Goal: Task Accomplishment & Management: Manage account settings

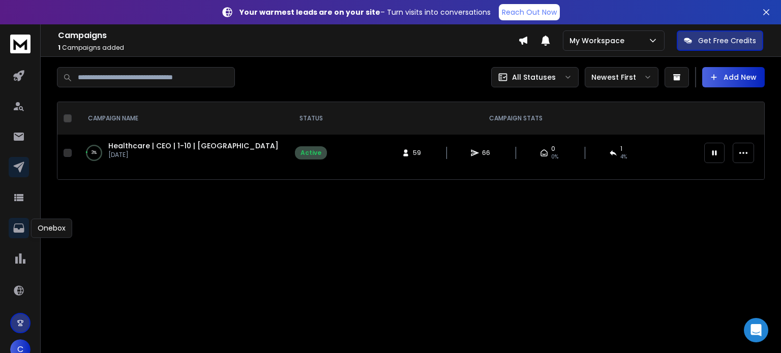
click at [20, 227] on icon at bounding box center [19, 228] width 12 height 12
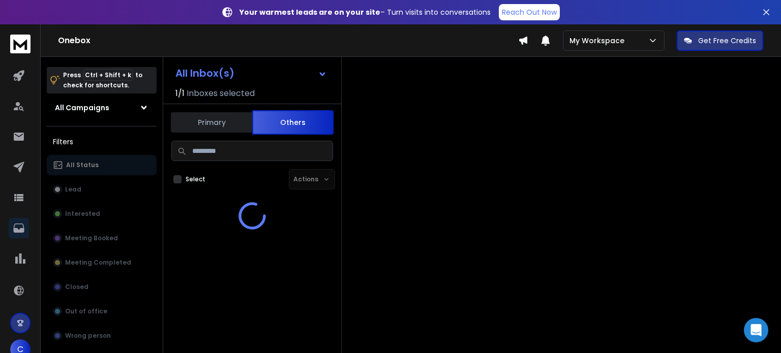
click at [289, 126] on button "Others" at bounding box center [292, 122] width 81 height 24
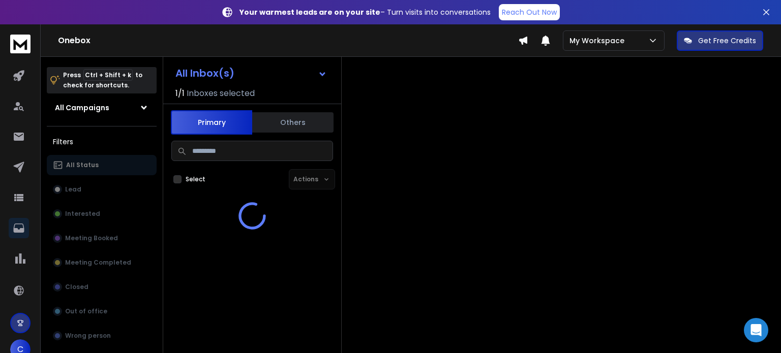
click at [221, 122] on button "Primary" at bounding box center [211, 122] width 81 height 24
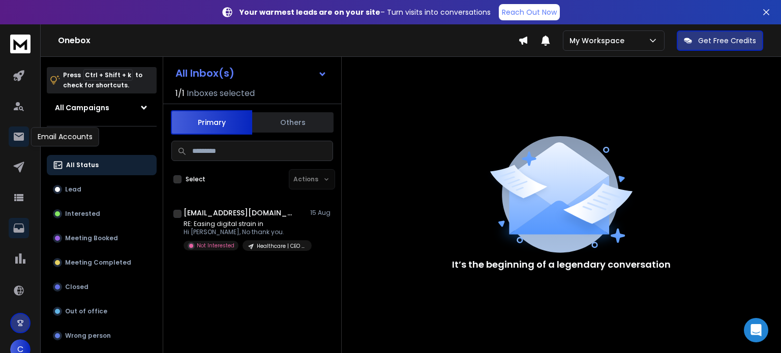
click at [12, 146] on link at bounding box center [19, 137] width 20 height 20
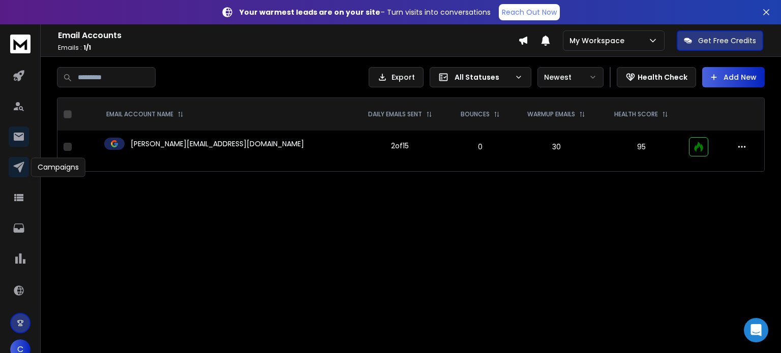
click at [16, 164] on icon at bounding box center [19, 167] width 12 height 12
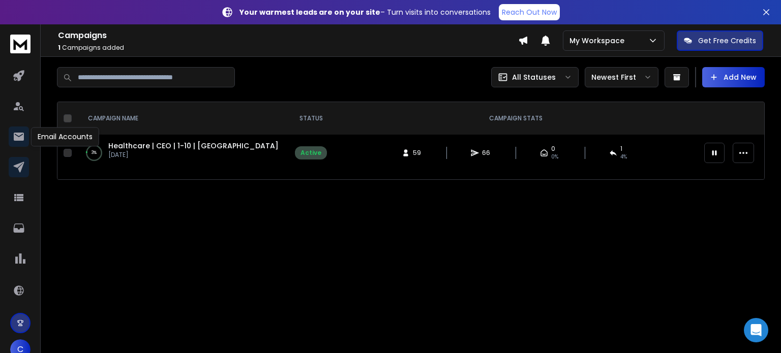
click at [18, 140] on icon at bounding box center [19, 137] width 10 height 8
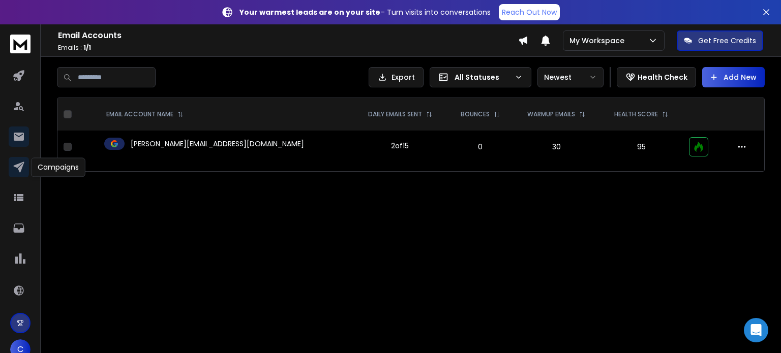
click at [18, 171] on icon at bounding box center [19, 167] width 12 height 12
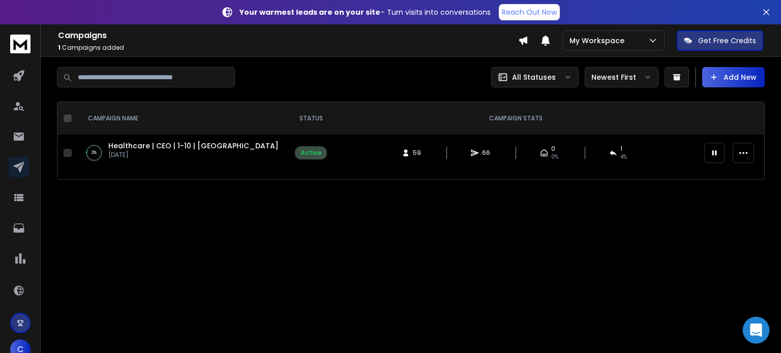
click at [763, 333] on div "Open Intercom Messenger" at bounding box center [756, 330] width 27 height 27
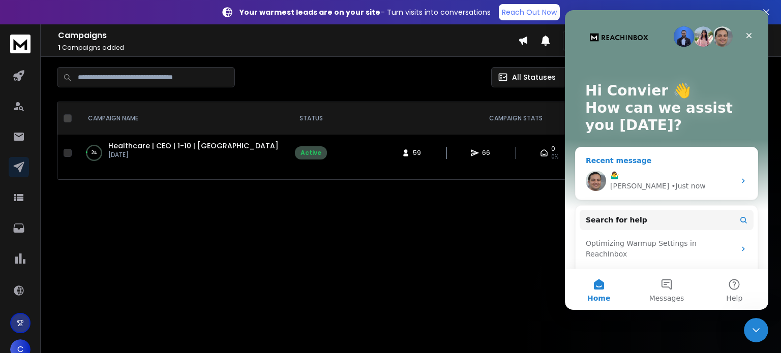
click at [689, 187] on div "[PERSON_NAME] • Just now" at bounding box center [672, 186] width 125 height 11
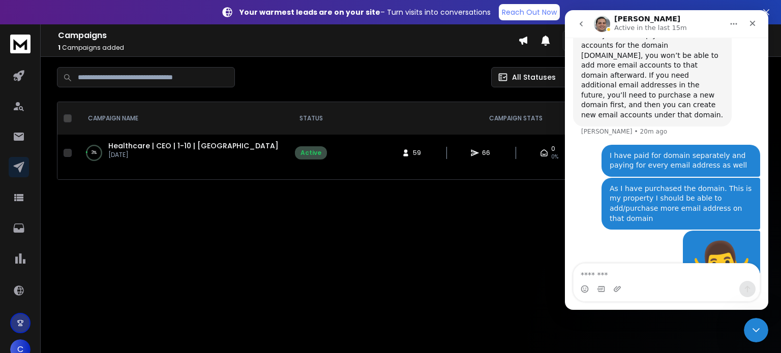
scroll to position [293, 0]
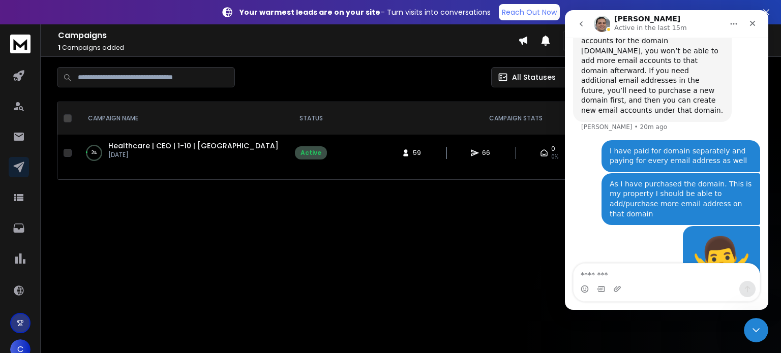
click at [533, 212] on div "Your warmest leads are on your site – Turn visits into conversations Reach Out …" at bounding box center [390, 176] width 781 height 353
click at [756, 26] on icon "Close" at bounding box center [752, 23] width 8 height 8
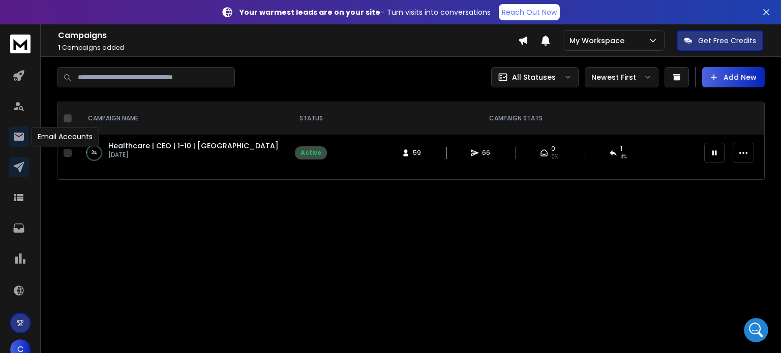
click at [13, 135] on icon at bounding box center [19, 137] width 12 height 12
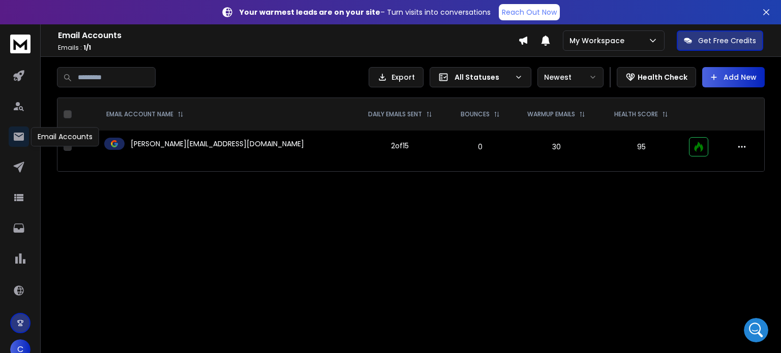
click at [16, 129] on link at bounding box center [19, 137] width 20 height 20
click at [737, 79] on button "Add New" at bounding box center [733, 77] width 63 height 20
